Goal: Check status: Check status

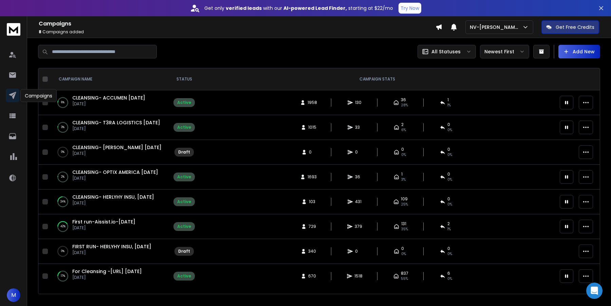
click at [111, 227] on p "[DATE]" at bounding box center [103, 227] width 63 height 5
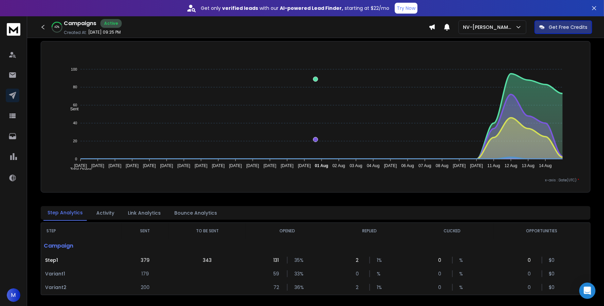
scroll to position [148, 0]
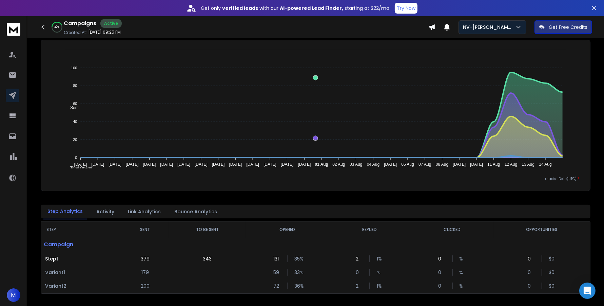
click at [518, 25] on icon "button" at bounding box center [518, 27] width 7 height 7
click at [518, 25] on div "NV-[PERSON_NAME]" at bounding box center [492, 27] width 59 height 7
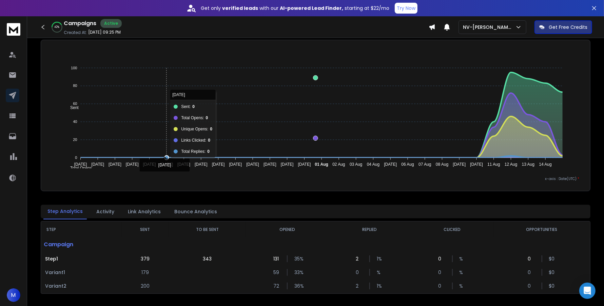
click at [167, 158] on foreignobject "Sent Total Opens Unique Opens Links Clicked Total Replies" at bounding box center [315, 109] width 501 height 119
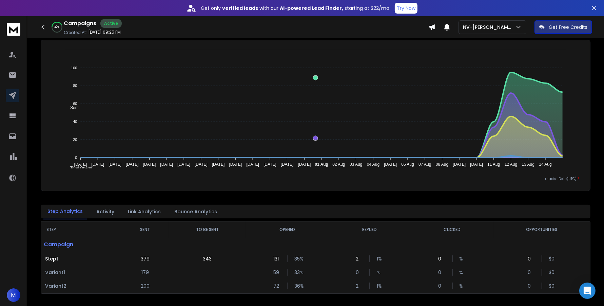
click at [167, 162] on tspan "[DATE]" at bounding box center [166, 164] width 13 height 5
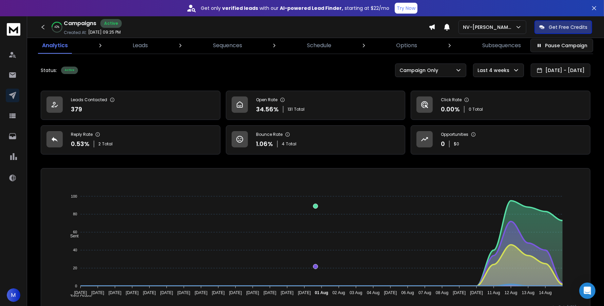
scroll to position [0, 0]
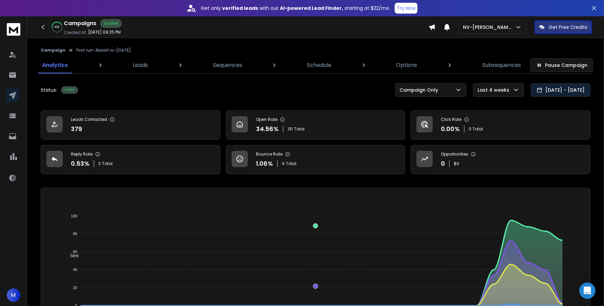
click at [551, 93] on button "[DATE] - [DATE]" at bounding box center [561, 90] width 60 height 14
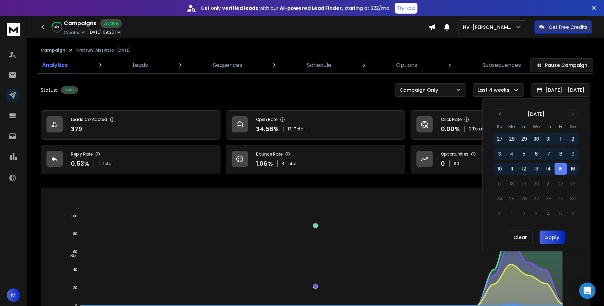
click at [514, 169] on button "11" at bounding box center [512, 169] width 12 height 12
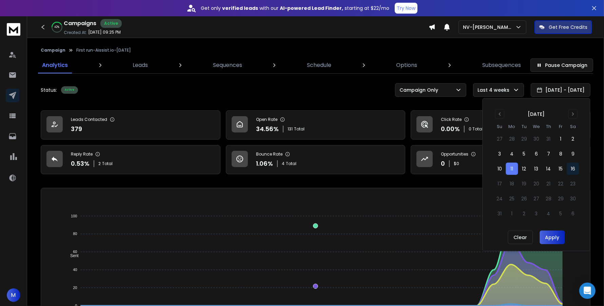
click at [553, 238] on button "Apply" at bounding box center [552, 237] width 25 height 14
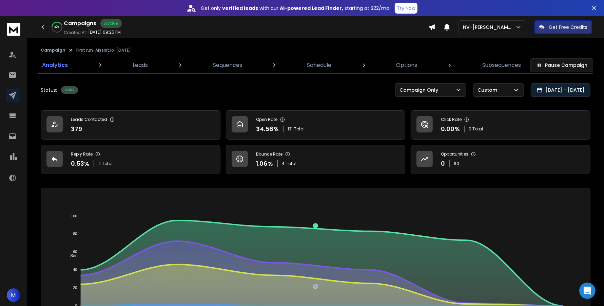
click at [538, 92] on button "[DATE] - [DATE]" at bounding box center [561, 90] width 60 height 14
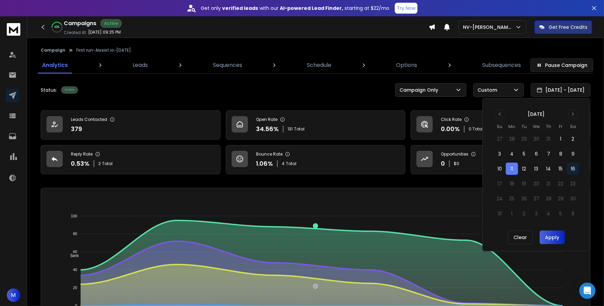
click at [515, 163] on button "11" at bounding box center [512, 169] width 12 height 12
click at [513, 168] on button "11" at bounding box center [512, 169] width 12 height 12
drag, startPoint x: 505, startPoint y: 164, endPoint x: 509, endPoint y: 165, distance: 4.1
click at [506, 163] on td "10" at bounding box center [500, 169] width 12 height 12
click at [512, 167] on button "11" at bounding box center [512, 169] width 12 height 12
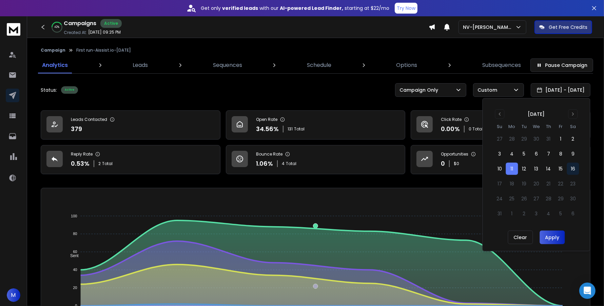
click at [549, 237] on button "Apply" at bounding box center [552, 237] width 25 height 14
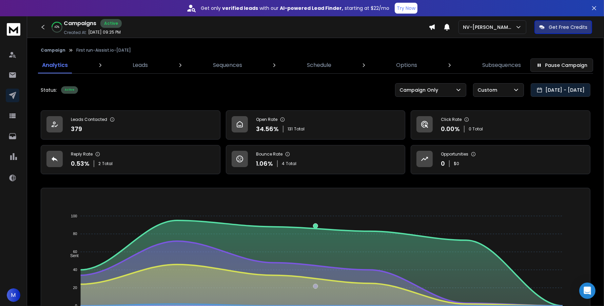
click at [555, 88] on button "[DATE] - [DATE]" at bounding box center [561, 90] width 60 height 14
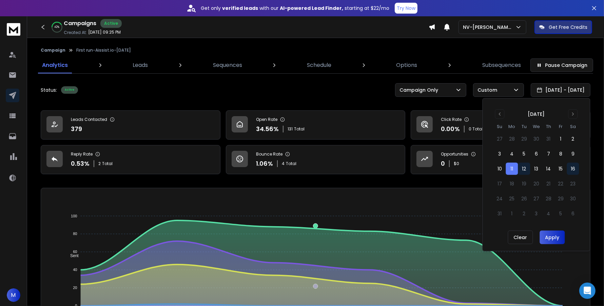
click at [524, 169] on button "12" at bounding box center [525, 169] width 12 height 12
click at [515, 169] on button "11" at bounding box center [512, 169] width 12 height 12
click at [524, 167] on button "12" at bounding box center [525, 169] width 12 height 12
drag, startPoint x: 524, startPoint y: 167, endPoint x: 526, endPoint y: 172, distance: 4.7
click at [524, 168] on button "12" at bounding box center [525, 169] width 12 height 12
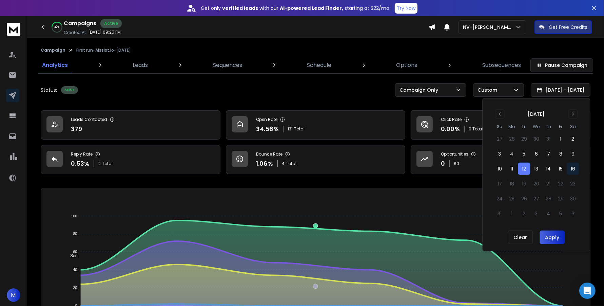
click at [558, 239] on button "Apply" at bounding box center [552, 237] width 25 height 14
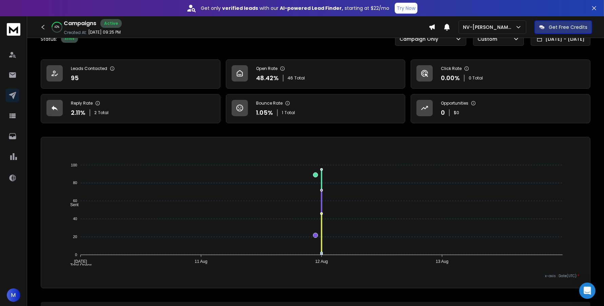
scroll to position [21, 0]
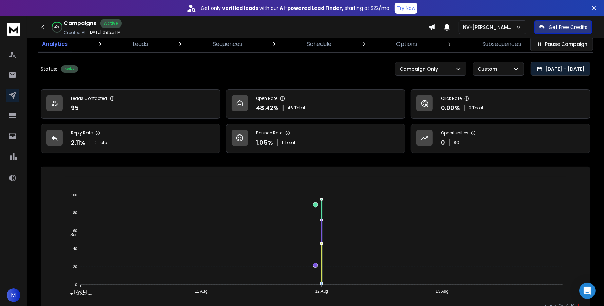
click at [545, 67] on button "[DATE] - [DATE]" at bounding box center [561, 69] width 60 height 14
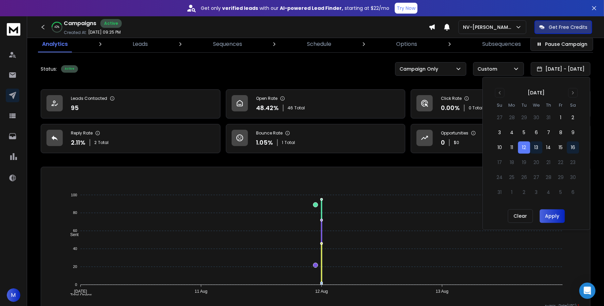
click at [537, 150] on button "13" at bounding box center [537, 147] width 12 height 12
click at [521, 148] on button "12" at bounding box center [525, 147] width 12 height 12
click at [535, 148] on button "13" at bounding box center [537, 147] width 12 height 12
click at [553, 217] on button "Apply" at bounding box center [552, 216] width 25 height 14
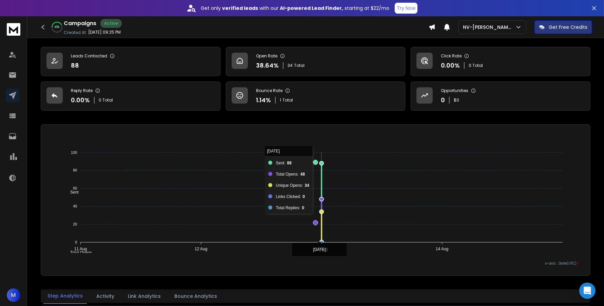
scroll to position [0, 0]
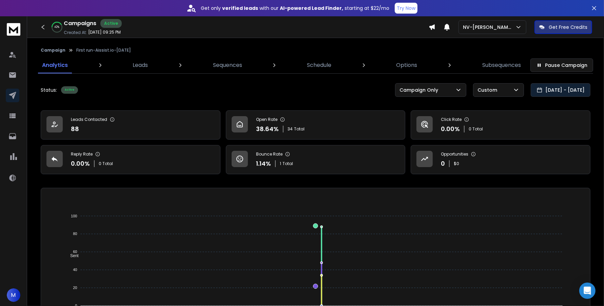
click at [535, 90] on button "[DATE] - [DATE]" at bounding box center [561, 90] width 60 height 14
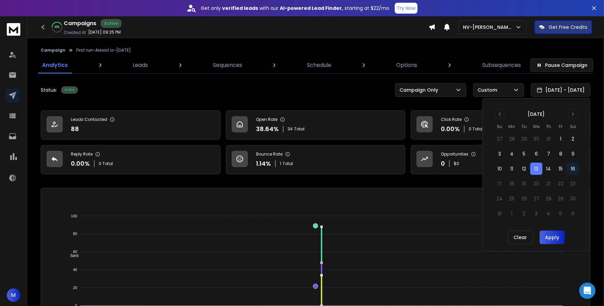
click at [538, 169] on button "13" at bounding box center [537, 169] width 12 height 12
click at [537, 169] on button "13" at bounding box center [537, 169] width 12 height 12
click at [552, 239] on button "Apply" at bounding box center [552, 237] width 25 height 14
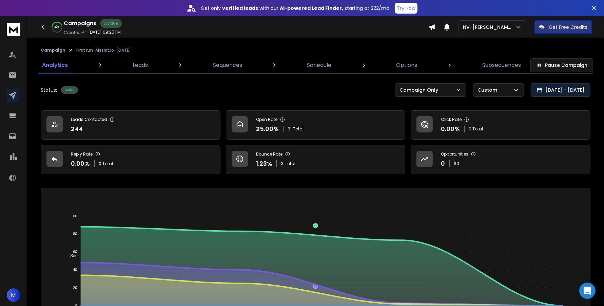
drag, startPoint x: 537, startPoint y: 89, endPoint x: 537, endPoint y: 93, distance: 4.8
click at [537, 89] on button "[DATE] - [DATE]" at bounding box center [561, 90] width 60 height 14
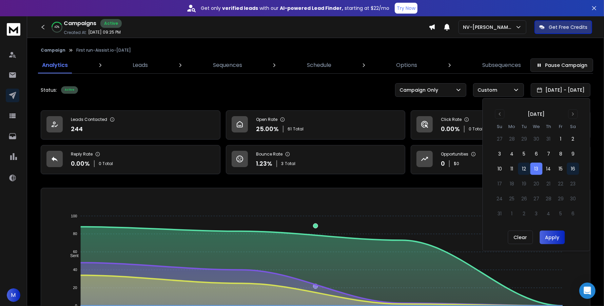
click at [525, 168] on button "12" at bounding box center [525, 169] width 12 height 12
click at [537, 168] on button "13" at bounding box center [537, 169] width 12 height 12
click at [528, 170] on button "12" at bounding box center [525, 169] width 12 height 12
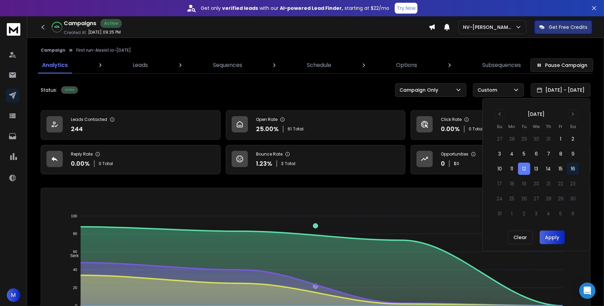
click at [528, 169] on button "12" at bounding box center [525, 169] width 12 height 12
click at [523, 167] on button "12" at bounding box center [525, 169] width 12 height 12
click at [549, 236] on button "Apply" at bounding box center [552, 237] width 25 height 14
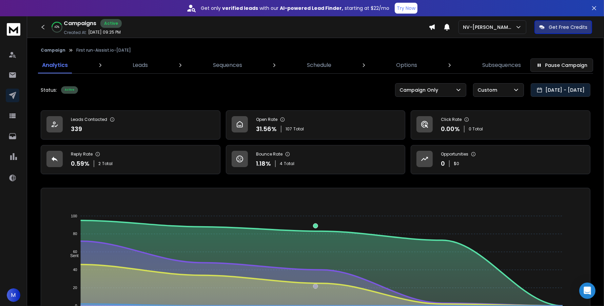
click at [540, 92] on button "[DATE] - [DATE]" at bounding box center [561, 90] width 60 height 14
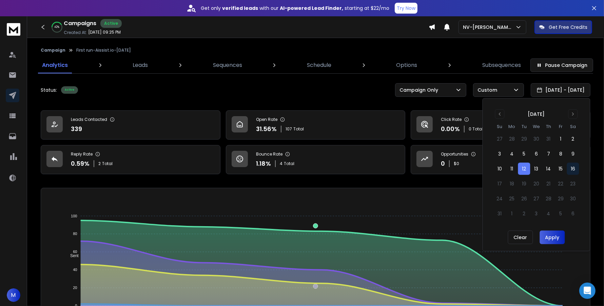
click at [578, 169] on button "16" at bounding box center [573, 169] width 12 height 12
click at [575, 170] on button "16" at bounding box center [573, 169] width 12 height 12
click at [525, 170] on button "12" at bounding box center [525, 169] width 12 height 12
click at [571, 170] on button "16" at bounding box center [573, 169] width 12 height 12
click at [523, 169] on button "12" at bounding box center [525, 169] width 12 height 12
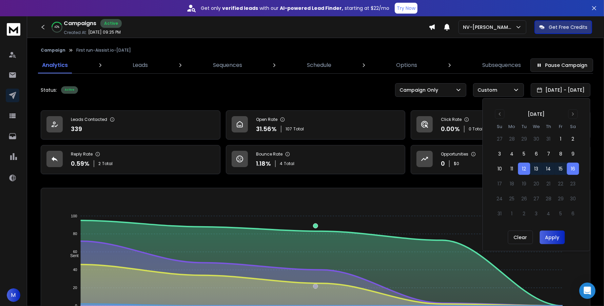
click at [523, 169] on button "12" at bounding box center [525, 169] width 12 height 12
click at [554, 237] on button "Apply" at bounding box center [552, 237] width 25 height 14
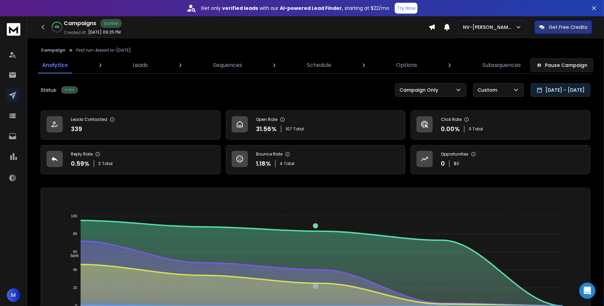
click at [540, 93] on button "[DATE] - [DATE]" at bounding box center [561, 90] width 60 height 14
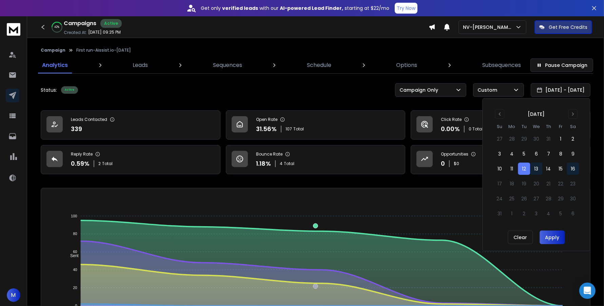
click at [540, 170] on button "13" at bounding box center [537, 169] width 12 height 12
click at [528, 169] on button "12" at bounding box center [525, 169] width 12 height 12
click at [536, 169] on button "13" at bounding box center [537, 169] width 12 height 12
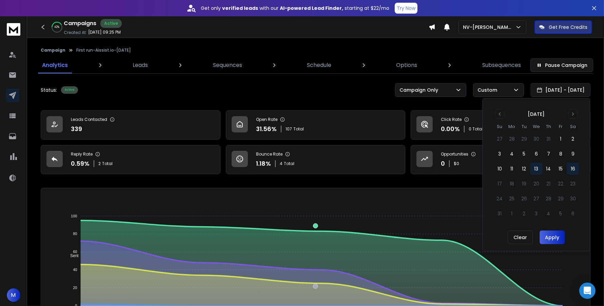
click at [537, 170] on button "13" at bounding box center [537, 169] width 12 height 12
click at [557, 239] on button "Apply" at bounding box center [552, 237] width 25 height 14
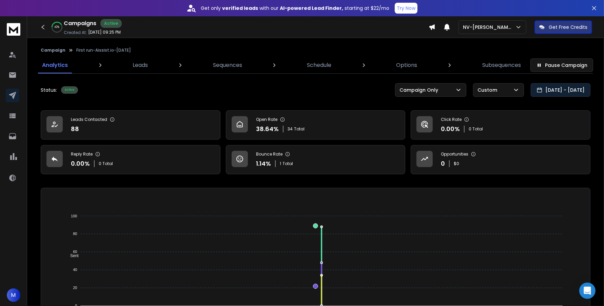
click at [545, 92] on button "[DATE] - [DATE]" at bounding box center [561, 90] width 60 height 14
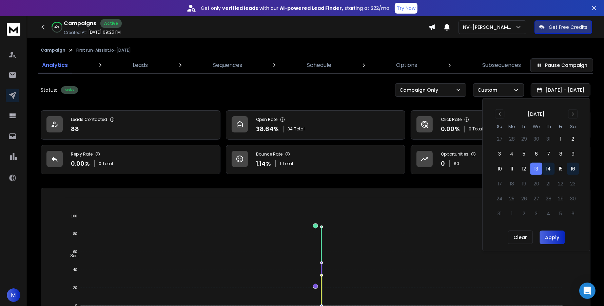
click at [547, 170] on button "14" at bounding box center [549, 169] width 12 height 12
click at [535, 170] on button "13" at bounding box center [537, 169] width 12 height 12
click at [549, 168] on button "14" at bounding box center [549, 169] width 12 height 12
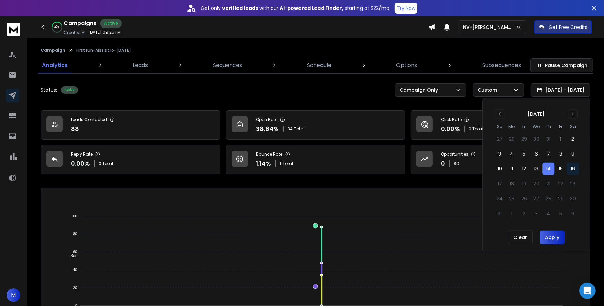
click at [549, 168] on button "14" at bounding box center [549, 169] width 12 height 12
click at [552, 233] on button "Apply" at bounding box center [552, 237] width 25 height 14
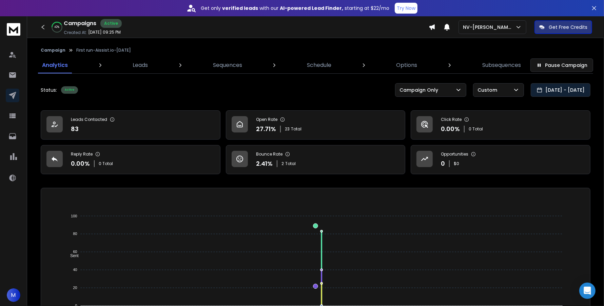
click at [539, 86] on button "[DATE] - [DATE]" at bounding box center [561, 90] width 60 height 14
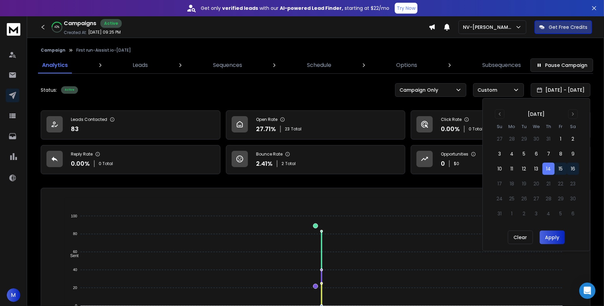
click at [564, 168] on button "15" at bounding box center [561, 169] width 12 height 12
click at [550, 167] on button "14" at bounding box center [549, 169] width 12 height 12
click at [559, 167] on button "15" at bounding box center [561, 169] width 12 height 12
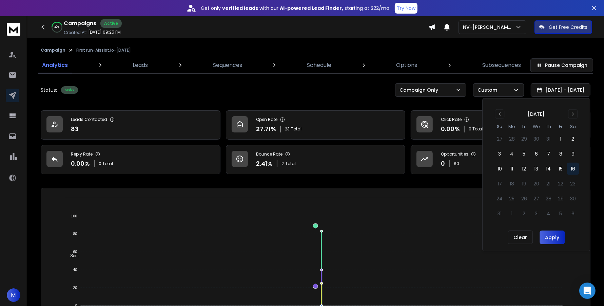
click at [548, 239] on button "Apply" at bounding box center [552, 237] width 25 height 14
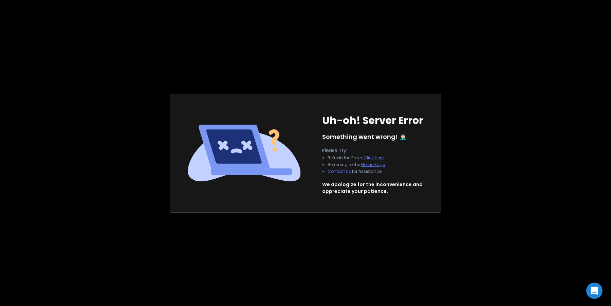
click at [314, 228] on div "Uh-oh! Server Error Something went wrong! 🤦🏻‍♂️ Please Try: Refresh the Page, C…" at bounding box center [305, 153] width 611 height 306
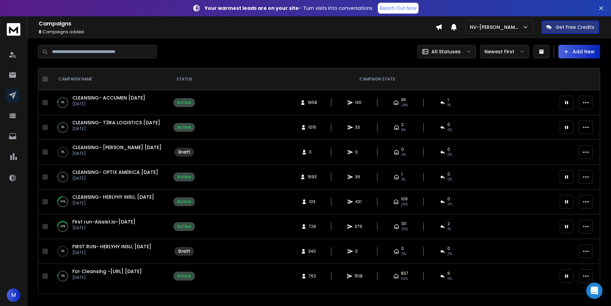
click at [90, 226] on p "[DATE]" at bounding box center [103, 227] width 63 height 5
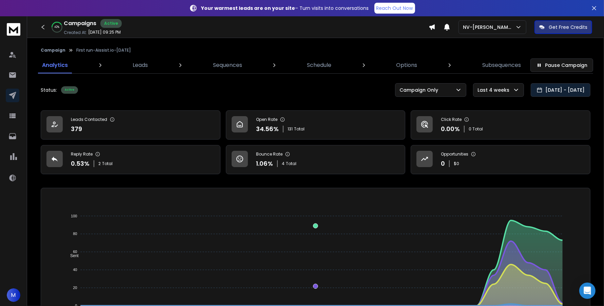
drag, startPoint x: 560, startPoint y: 90, endPoint x: 555, endPoint y: 94, distance: 6.8
click at [560, 90] on button "[DATE] - [DATE]" at bounding box center [561, 90] width 60 height 14
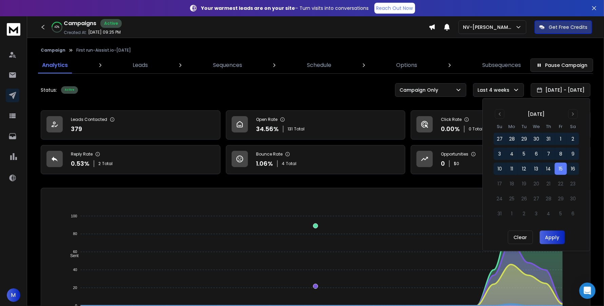
click at [558, 169] on button "15" at bounding box center [561, 169] width 12 height 12
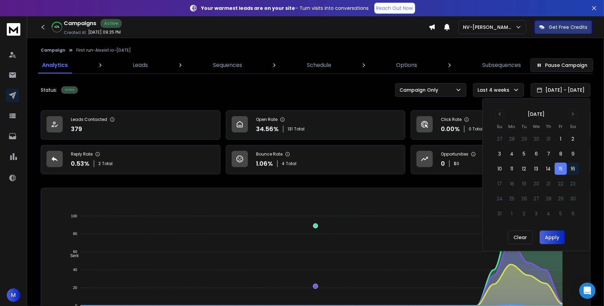
click at [560, 168] on button "15" at bounding box center [561, 169] width 12 height 12
click at [560, 170] on button "15" at bounding box center [561, 169] width 12 height 12
click at [550, 238] on button "Apply" at bounding box center [552, 237] width 25 height 14
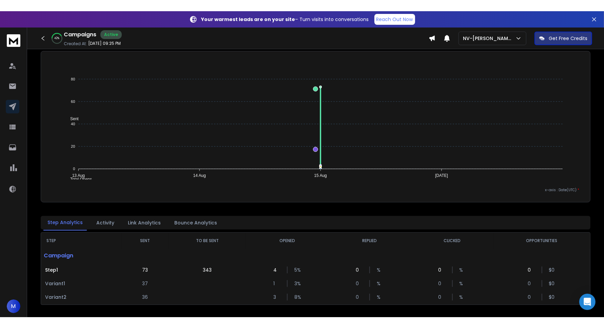
scroll to position [126, 0]
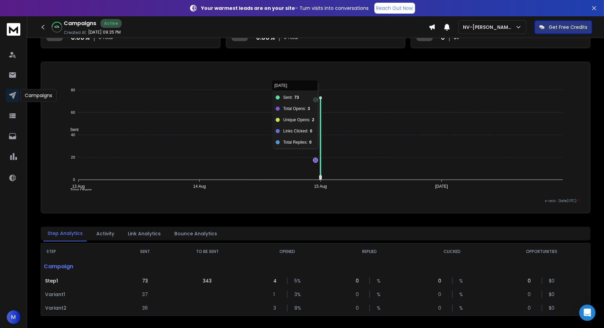
click at [11, 93] on icon at bounding box center [12, 95] width 8 height 8
